Goal: Task Accomplishment & Management: Use online tool/utility

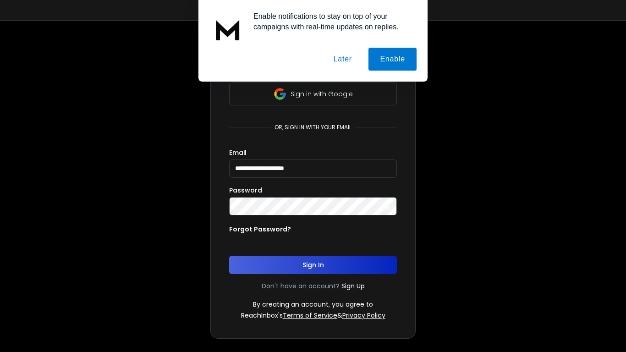
type input "**********"
click at [313, 264] on button "Sign In" at bounding box center [313, 265] width 168 height 18
